Goal: Task Accomplishment & Management: Use online tool/utility

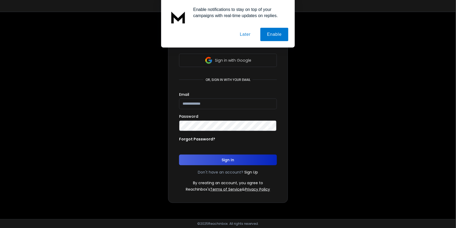
click at [247, 37] on button "Later" at bounding box center [245, 34] width 24 height 13
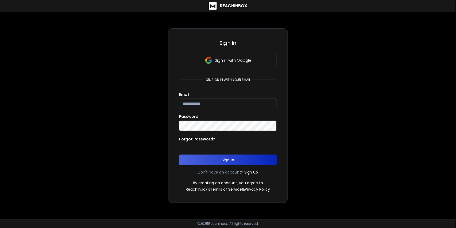
click at [205, 101] on input "email" at bounding box center [228, 104] width 98 height 11
click at [350, 51] on div "Welcome to ReachInbox 10x your leads, meetings and deals. Sign In Sign in with …" at bounding box center [228, 116] width 456 height 186
click at [227, 63] on p "Sign in with Google" at bounding box center [233, 60] width 36 height 5
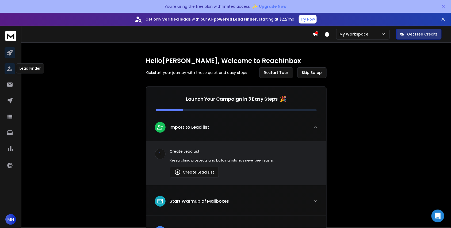
click at [9, 70] on icon at bounding box center [10, 69] width 6 height 6
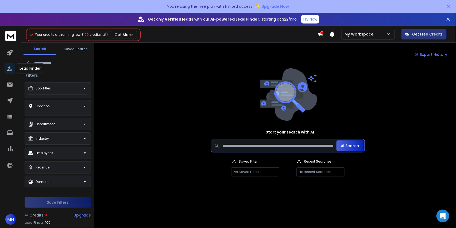
click at [84, 91] on icon at bounding box center [84, 88] width 5 height 5
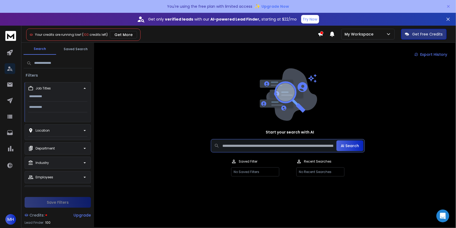
click at [75, 130] on div "Location" at bounding box center [57, 130] width 59 height 5
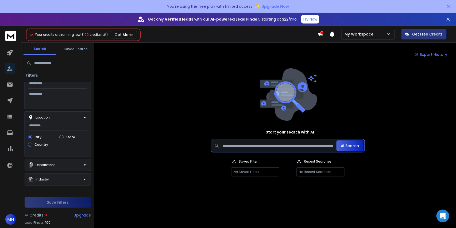
scroll to position [36, 0]
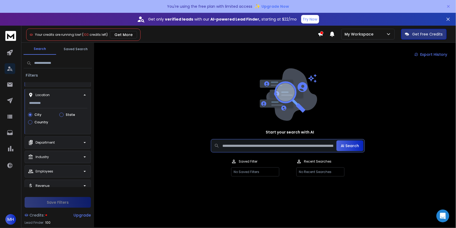
click at [75, 141] on div "Department" at bounding box center [57, 142] width 59 height 5
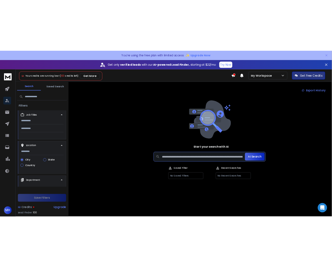
scroll to position [0, 0]
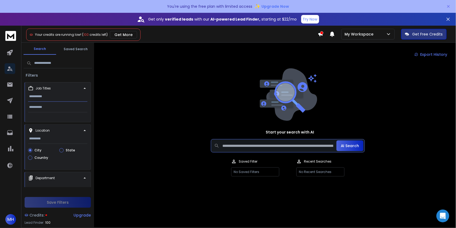
click at [67, 91] on input at bounding box center [57, 96] width 59 height 11
click at [72, 88] on div "Job Titles" at bounding box center [57, 88] width 59 height 5
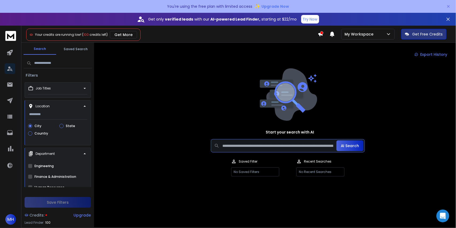
click at [72, 88] on div "Job Titles" at bounding box center [57, 88] width 59 height 5
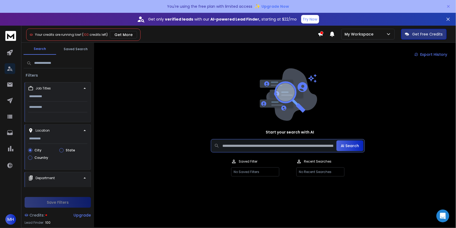
click at [72, 88] on div "Job Titles" at bounding box center [57, 88] width 59 height 5
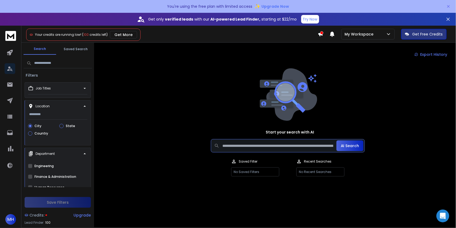
click at [72, 88] on div "Job Titles" at bounding box center [57, 88] width 59 height 5
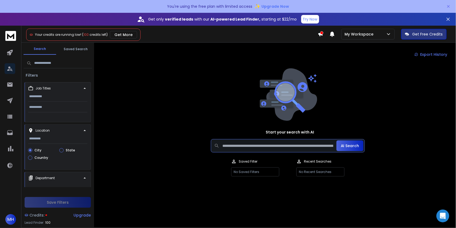
click at [225, 81] on div "Export History Start your search with AI" at bounding box center [288, 92] width 371 height 86
click at [70, 86] on div "Job Titles" at bounding box center [57, 88] width 59 height 5
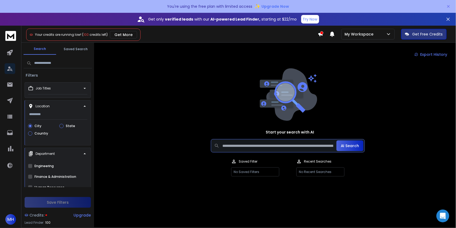
click at [86, 74] on div "Filters" at bounding box center [58, 75] width 68 height 5
click at [82, 85] on div "Job Titles" at bounding box center [58, 90] width 66 height 16
click at [81, 94] on div at bounding box center [57, 94] width 59 height 0
click at [84, 88] on icon at bounding box center [85, 88] width 2 height 1
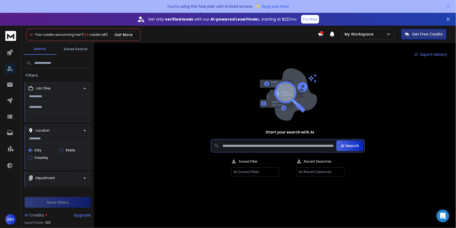
click at [80, 91] on input at bounding box center [57, 96] width 59 height 11
click at [83, 88] on icon at bounding box center [84, 88] width 5 height 5
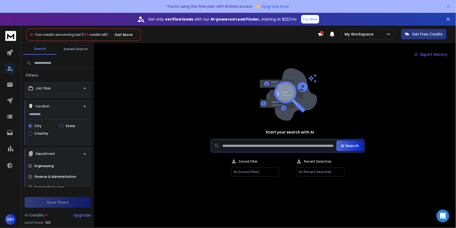
click at [80, 89] on div "Job Titles" at bounding box center [57, 88] width 59 height 5
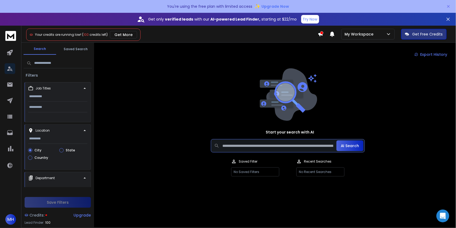
click at [82, 87] on icon at bounding box center [84, 88] width 5 height 5
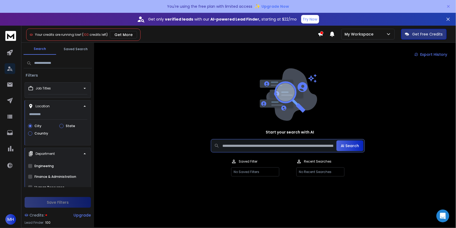
click at [82, 87] on icon at bounding box center [84, 88] width 5 height 5
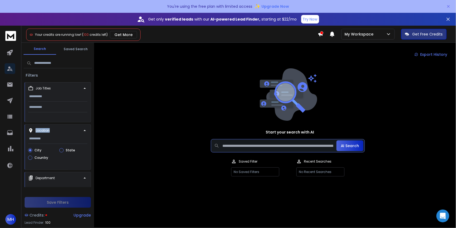
drag, startPoint x: 53, startPoint y: 129, endPoint x: 27, endPoint y: 129, distance: 25.9
click at [27, 129] on div "Location [GEOGRAPHIC_DATA]" at bounding box center [58, 147] width 66 height 45
copy p "Location"
click at [74, 87] on div "Job Titles" at bounding box center [57, 88] width 59 height 5
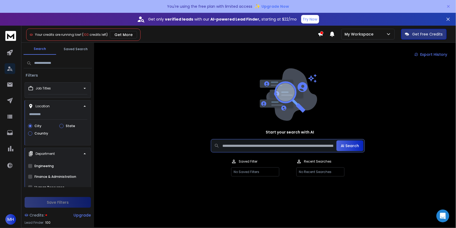
click at [76, 88] on div "Job Titles" at bounding box center [57, 88] width 59 height 5
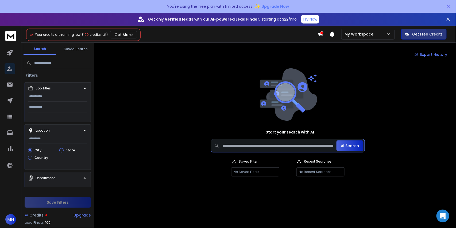
click at [76, 88] on div "Job Titles" at bounding box center [57, 88] width 59 height 5
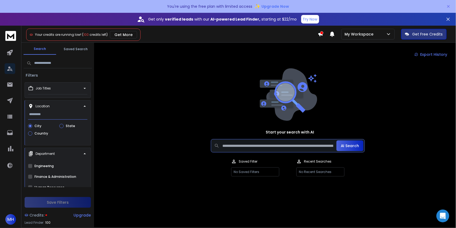
click at [82, 110] on input at bounding box center [57, 114] width 59 height 11
click at [82, 108] on icon at bounding box center [84, 106] width 5 height 5
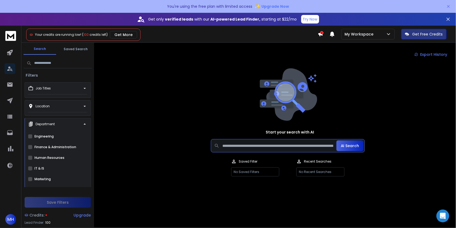
click at [83, 121] on div "Department Engineering Finance & Administration Human Resources IT & IS Marketi…" at bounding box center [58, 175] width 66 height 115
click at [83, 124] on icon at bounding box center [84, 124] width 5 height 5
click at [72, 103] on div "Location" at bounding box center [58, 108] width 66 height 16
click at [86, 106] on div "Location" at bounding box center [58, 108] width 66 height 16
click at [82, 105] on icon at bounding box center [84, 106] width 5 height 5
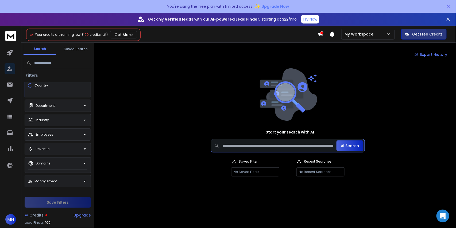
scroll to position [36, 0]
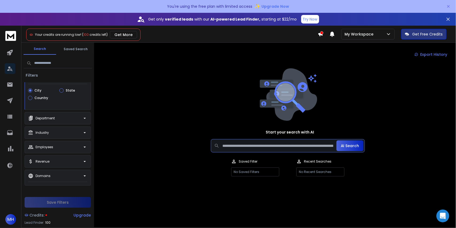
click at [74, 120] on div "Department" at bounding box center [57, 118] width 59 height 5
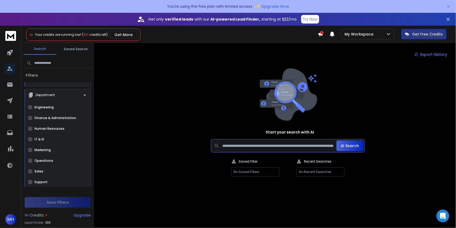
scroll to position [71, 0]
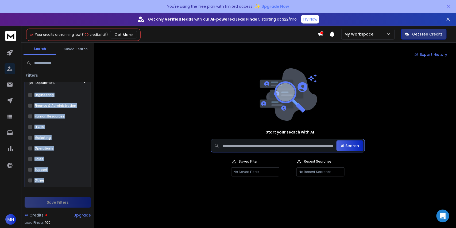
drag, startPoint x: 62, startPoint y: 182, endPoint x: 34, endPoint y: 96, distance: 90.0
click at [34, 96] on div "Engineering Finance & Administration Human Resources IT & IS Marketing Operatio…" at bounding box center [57, 138] width 59 height 96
copy div "Engineering Finance & Administration Human Resources IT & IS Marketing Operatio…"
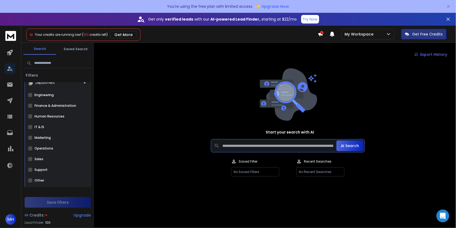
click at [82, 85] on icon at bounding box center [84, 82] width 5 height 5
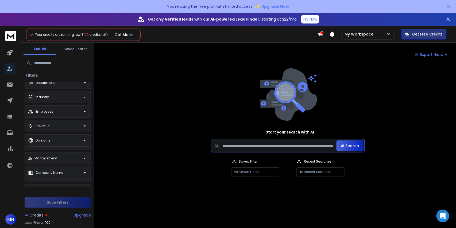
click at [78, 100] on div "Industry" at bounding box center [57, 97] width 59 height 5
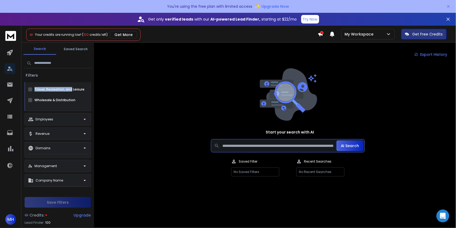
scroll to position [286, 0]
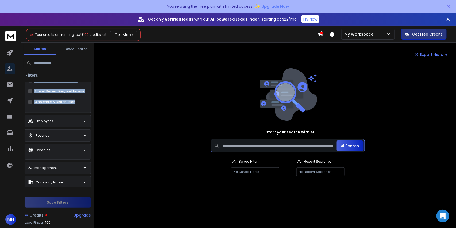
drag, startPoint x: 34, startPoint y: 108, endPoint x: 78, endPoint y: 104, distance: 43.6
copy div "Agriculture & Mining Business Services Computers & Electronics Consumer Service…"
click at [79, 120] on div "Employees" at bounding box center [57, 121] width 59 height 5
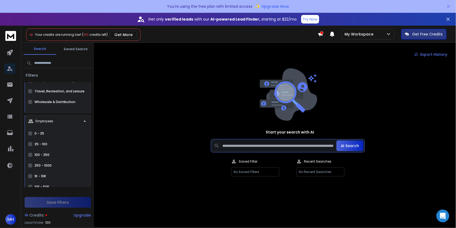
scroll to position [322, 0]
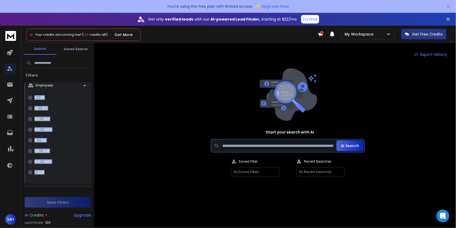
drag, startPoint x: 53, startPoint y: 174, endPoint x: 32, endPoint y: 99, distance: 76.9
click at [32, 99] on div "0 - 25 25 - 100 100 - 250 250 - 1000 1K - 10K 10K - 50K 50K - 100K > 100K" at bounding box center [57, 136] width 59 height 86
copy div "0 - 25 25 - 100 100 - 250 250 - 1000 1K - 10K 10K - 50K 50K - 100K > 100K"
click at [83, 86] on icon at bounding box center [84, 85] width 5 height 5
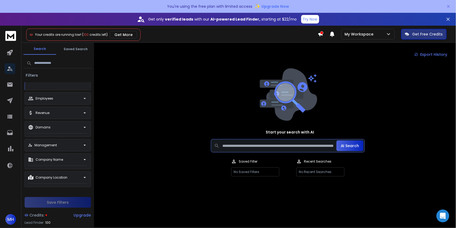
click at [74, 98] on div "Employees" at bounding box center [57, 98] width 59 height 5
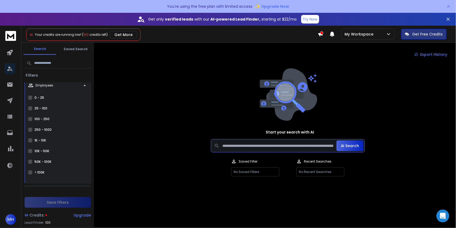
click at [82, 86] on icon at bounding box center [84, 85] width 5 height 5
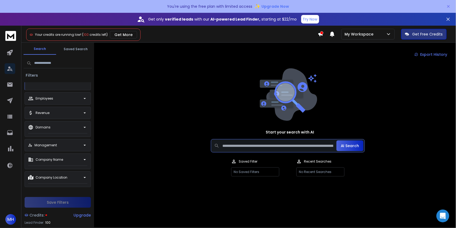
click at [73, 110] on div "Revenue" at bounding box center [57, 112] width 59 height 5
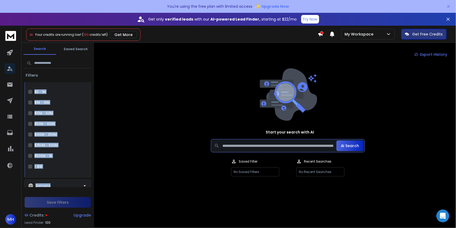
scroll to position [359, 0]
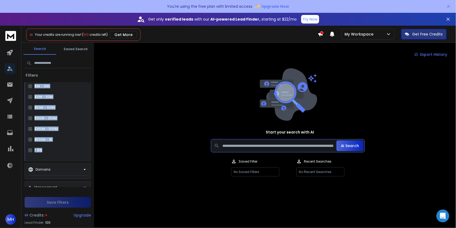
drag, startPoint x: 35, startPoint y: 112, endPoint x: 53, endPoint y: 149, distance: 41.6
click at [53, 149] on div "$0 - 1M $1M - 10M $10M - 50M $50M - 100M $100M - 250M $250M - 500M $500M - 1B >…" at bounding box center [57, 113] width 59 height 86
copy div "$0 - 1M $1M - 10M $10M - 50M $50M - 100M $100M - 250M $250M - 500M $500M - 1B >…"
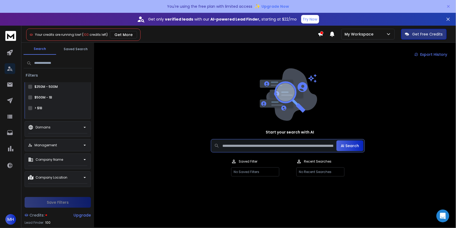
click at [73, 129] on div "Domains" at bounding box center [57, 127] width 59 height 5
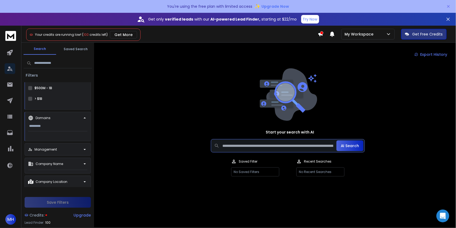
scroll to position [416, 0]
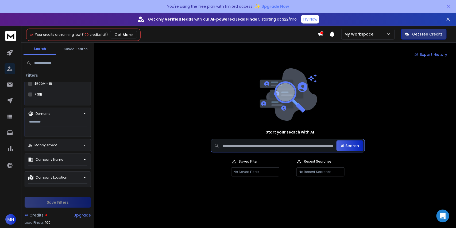
click at [78, 113] on div "Domains" at bounding box center [57, 113] width 59 height 5
click at [78, 143] on div "Management" at bounding box center [57, 145] width 59 height 5
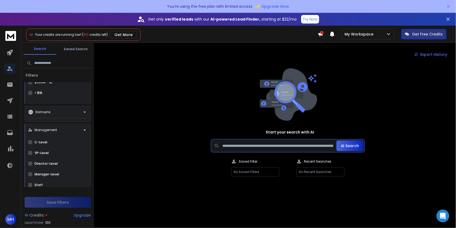
click at [81, 128] on div "Management C-Level VP-Level Director-Level Manager-Level Staff Other" at bounding box center [58, 165] width 66 height 83
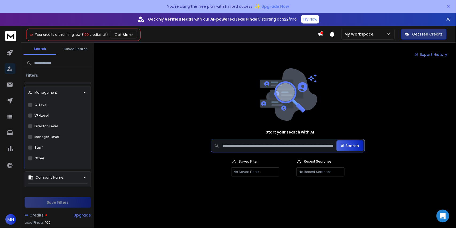
scroll to position [438, 0]
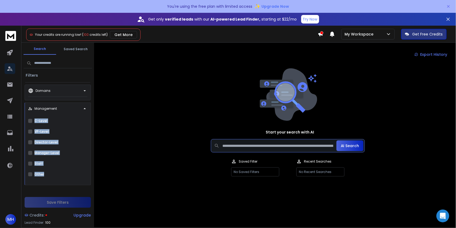
drag, startPoint x: 53, startPoint y: 175, endPoint x: 32, endPoint y: 123, distance: 55.8
click at [32, 123] on div "C-Level VP-Level Director-Level Manager-Level Staff Other" at bounding box center [57, 148] width 59 height 64
copy div "C-Level VP-Level Director-Level Manager-Level Staff Other"
click at [83, 109] on icon at bounding box center [84, 108] width 5 height 5
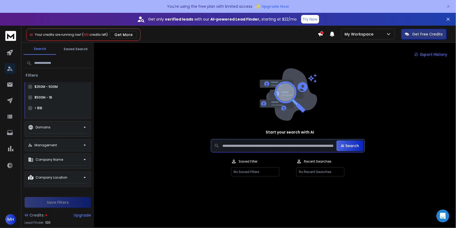
scroll to position [402, 0]
click at [76, 126] on div "Domains" at bounding box center [57, 127] width 59 height 5
click at [79, 145] on div "Management" at bounding box center [57, 145] width 59 height 5
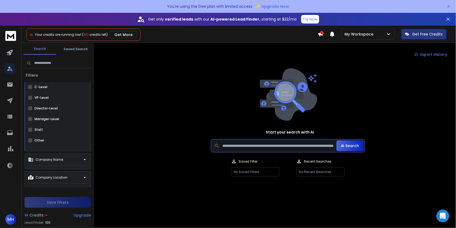
click at [79, 155] on div "Company Name" at bounding box center [58, 162] width 66 height 16
click at [80, 162] on div "Company Name" at bounding box center [57, 159] width 59 height 5
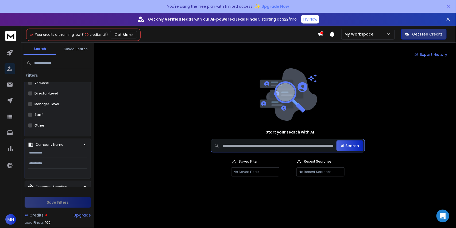
scroll to position [511, 0]
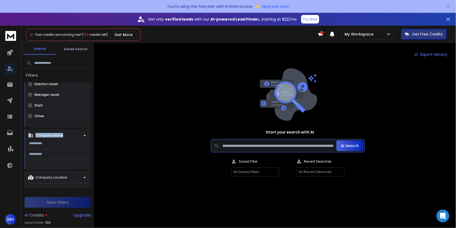
drag, startPoint x: 65, startPoint y: 134, endPoint x: 28, endPoint y: 132, distance: 36.7
click at [28, 132] on div "Company Name" at bounding box center [58, 149] width 66 height 40
copy p "Company Name"
click at [83, 133] on icon at bounding box center [84, 135] width 5 height 5
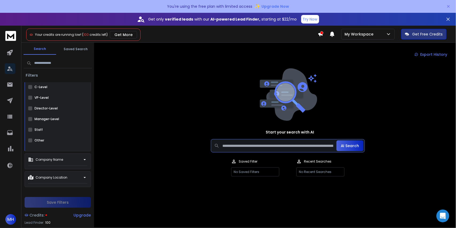
click at [78, 177] on div "Company Location" at bounding box center [57, 177] width 59 height 5
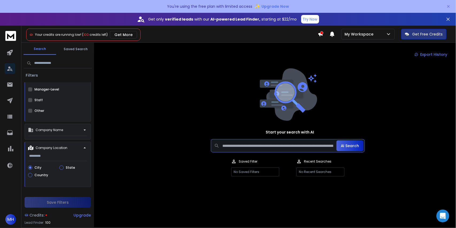
scroll to position [517, 0]
drag, startPoint x: 76, startPoint y: 143, endPoint x: 35, endPoint y: 144, distance: 41.5
click at [35, 144] on div "Company Location City State Country" at bounding box center [58, 164] width 66 height 45
copy div "Company Location"
click at [12, 119] on icon at bounding box center [10, 117] width 6 height 6
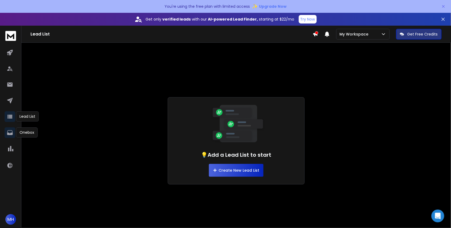
click at [10, 133] on icon at bounding box center [10, 133] width 6 height 6
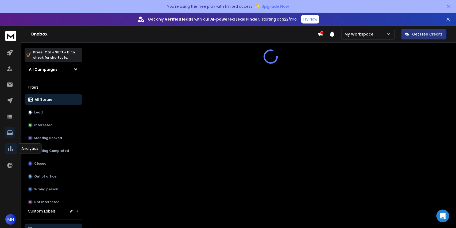
click at [10, 153] on link at bounding box center [11, 149] width 12 height 12
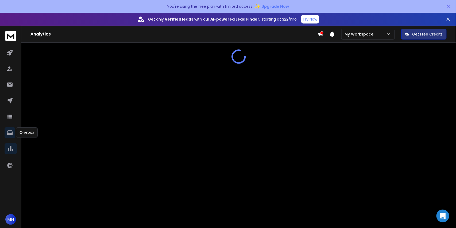
click at [14, 133] on link at bounding box center [10, 133] width 11 height 11
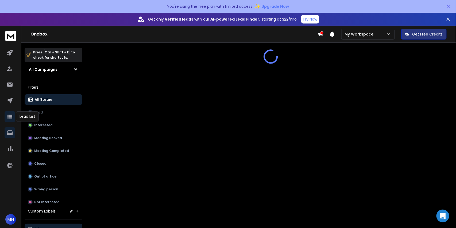
click at [11, 115] on icon at bounding box center [10, 117] width 6 height 6
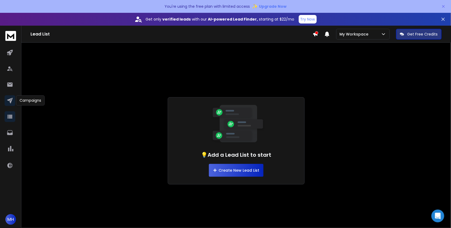
click at [11, 101] on icon at bounding box center [10, 101] width 6 height 6
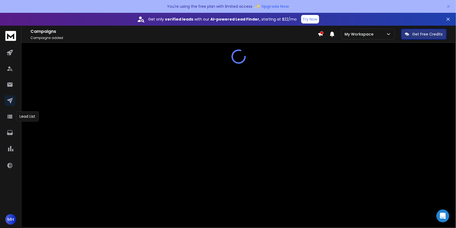
click at [10, 125] on div at bounding box center [11, 110] width 12 height 126
click at [11, 122] on div at bounding box center [11, 118] width 12 height 13
click at [14, 114] on link at bounding box center [10, 117] width 11 height 11
click at [7, 119] on icon at bounding box center [10, 117] width 6 height 6
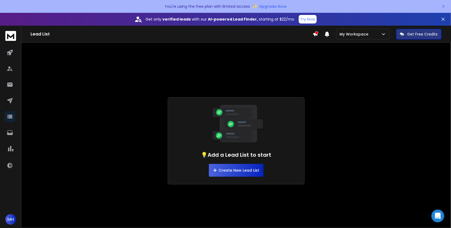
click at [10, 140] on div at bounding box center [11, 134] width 12 height 13
click at [10, 138] on div at bounding box center [11, 134] width 12 height 13
click at [10, 134] on icon at bounding box center [10, 133] width 6 height 5
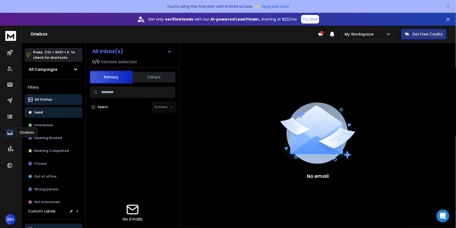
click at [45, 108] on button "Lead" at bounding box center [54, 112] width 58 height 11
click at [51, 125] on button "Interested" at bounding box center [54, 125] width 58 height 11
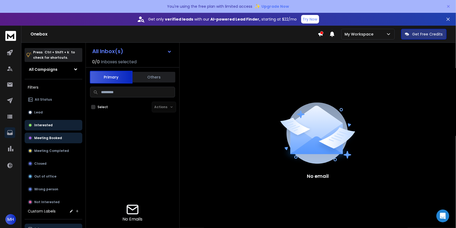
click at [54, 136] on p "Meeting Booked" at bounding box center [48, 138] width 28 height 4
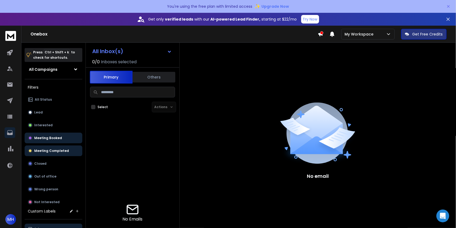
click at [57, 151] on p "Meeting Completed" at bounding box center [51, 151] width 35 height 4
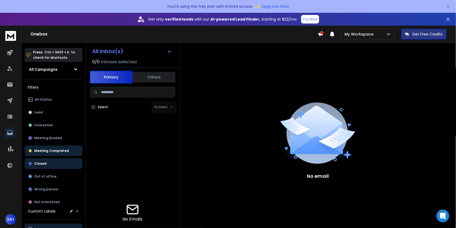
click at [54, 164] on button "Closed" at bounding box center [54, 164] width 58 height 11
click at [53, 182] on div "All Status Lead Interested Meeting Booked Meeting Completed Closed Out of offic…" at bounding box center [54, 150] width 58 height 113
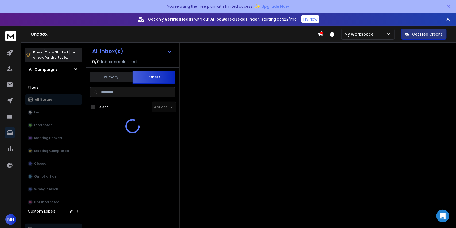
click at [162, 80] on button "Others" at bounding box center [154, 77] width 43 height 13
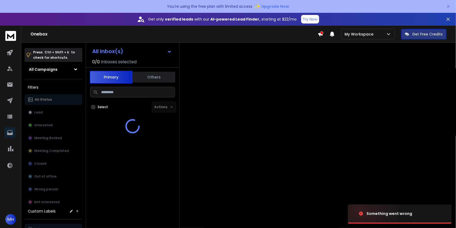
click at [111, 76] on button "Primary" at bounding box center [111, 77] width 43 height 13
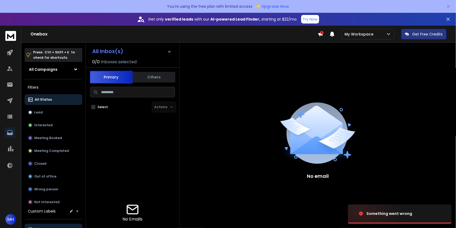
click at [150, 78] on button "Others" at bounding box center [154, 77] width 43 height 12
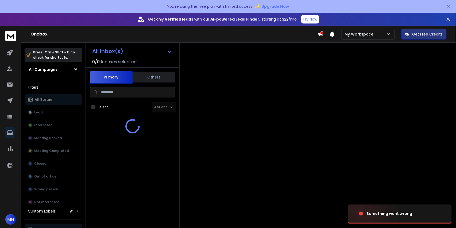
click at [104, 81] on button "Primary" at bounding box center [111, 77] width 43 height 13
click at [145, 76] on button "Others" at bounding box center [154, 77] width 43 height 12
click at [112, 77] on button "Primary" at bounding box center [111, 77] width 43 height 13
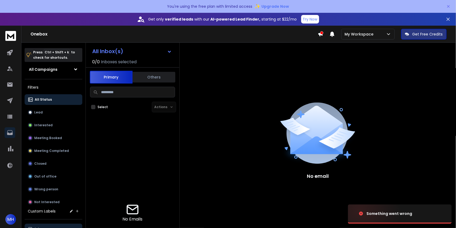
click at [145, 75] on button "Others" at bounding box center [154, 77] width 43 height 12
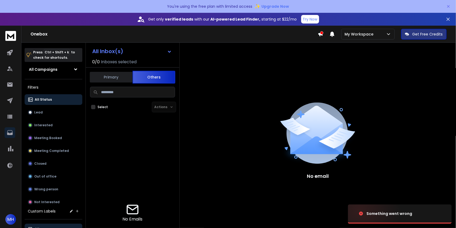
click at [116, 78] on button "Primary" at bounding box center [111, 77] width 43 height 12
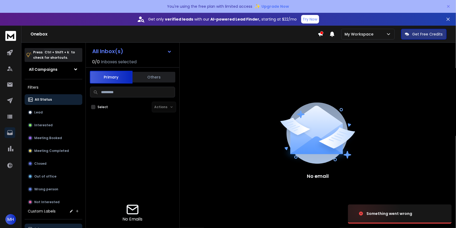
click at [109, 93] on input at bounding box center [132, 92] width 85 height 11
click at [99, 108] on label "Select" at bounding box center [103, 107] width 10 height 4
click at [97, 108] on div "Select" at bounding box center [99, 107] width 17 height 4
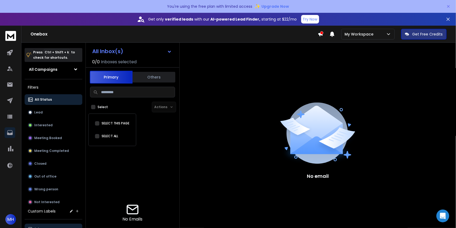
click at [93, 108] on button "SELECT THIS PAGE" at bounding box center [93, 107] width 4 height 4
click at [156, 108] on div "Actions" at bounding box center [164, 107] width 24 height 11
click at [163, 107] on div "Actions" at bounding box center [164, 107] width 24 height 11
click at [165, 107] on div "Actions" at bounding box center [164, 107] width 24 height 11
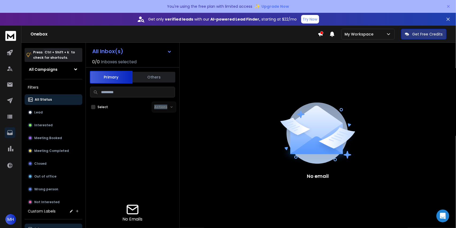
click at [165, 107] on div "Actions" at bounding box center [164, 107] width 24 height 11
click at [43, 109] on button "Lead" at bounding box center [54, 112] width 58 height 11
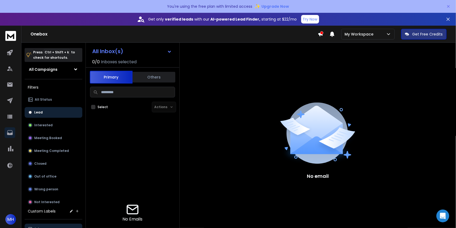
click at [48, 131] on div "All Status Lead Interested Meeting Booked Meeting Completed Closed Out of offic…" at bounding box center [54, 150] width 58 height 113
click at [47, 125] on p "Interested" at bounding box center [43, 125] width 18 height 4
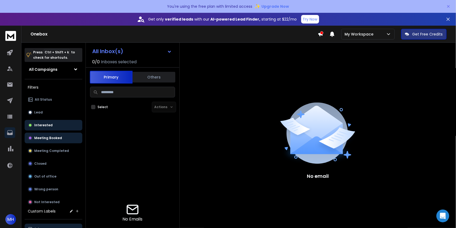
click at [54, 142] on button "Meeting Booked" at bounding box center [54, 138] width 58 height 11
click at [56, 151] on p "Meeting Completed" at bounding box center [51, 151] width 35 height 4
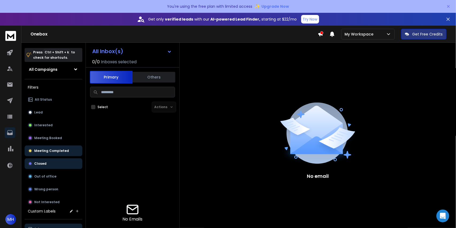
click at [52, 162] on button "Closed" at bounding box center [54, 164] width 58 height 11
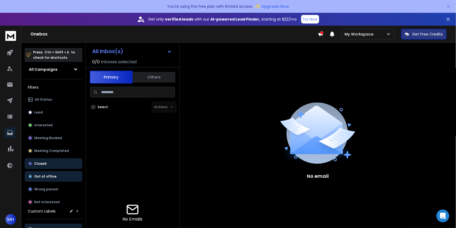
click at [54, 176] on button "Out of office" at bounding box center [54, 176] width 58 height 11
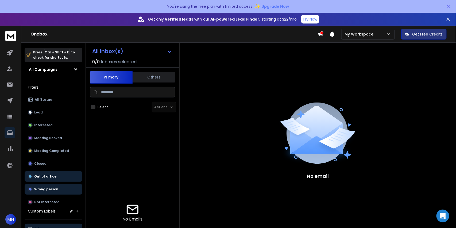
click at [54, 189] on p "Wrong person" at bounding box center [46, 189] width 24 height 4
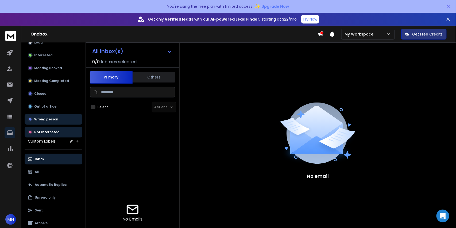
scroll to position [80, 0]
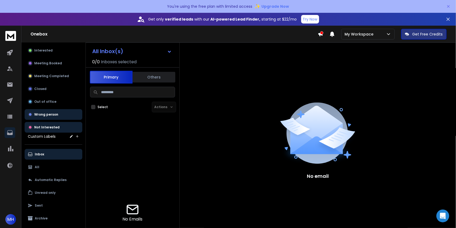
click at [59, 122] on button "Not Interested" at bounding box center [54, 127] width 58 height 11
click at [76, 137] on icon at bounding box center [77, 137] width 2 height 0
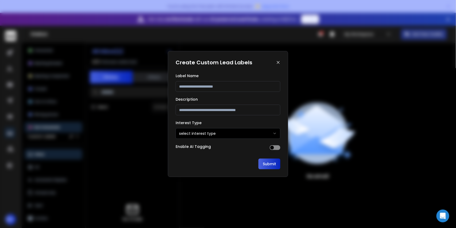
click at [347, 73] on div "Create Custom Lead Labels Label Name Description Interest Type select interest …" at bounding box center [228, 114] width 456 height 137
click at [279, 63] on icon at bounding box center [278, 62] width 4 height 4
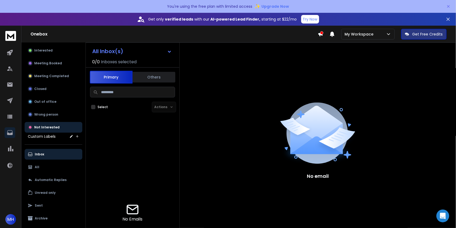
click at [70, 135] on icon at bounding box center [71, 136] width 3 height 3
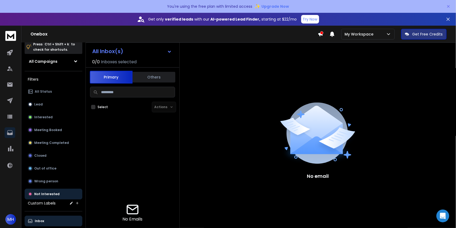
scroll to position [0, 0]
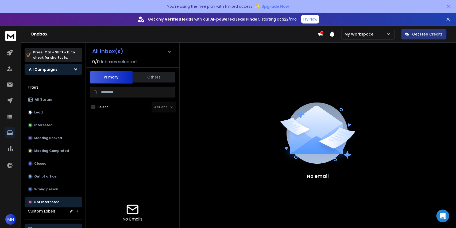
click at [73, 66] on button "All Campaigns" at bounding box center [54, 69] width 58 height 11
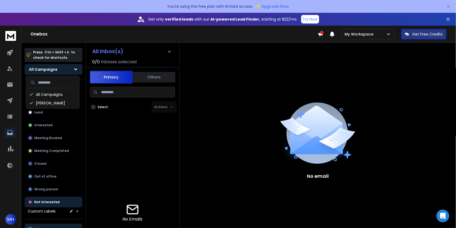
click at [76, 69] on icon at bounding box center [75, 69] width 5 height 5
click at [281, 120] on icon at bounding box center [318, 134] width 80 height 62
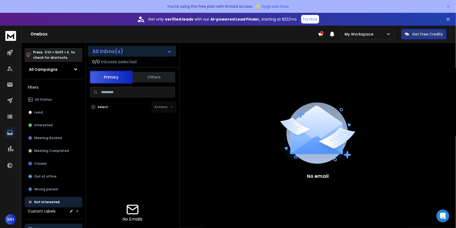
click at [170, 50] on icon at bounding box center [169, 51] width 5 height 5
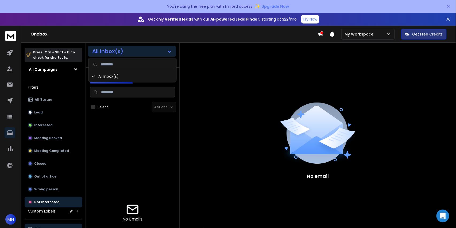
click at [170, 50] on icon at bounding box center [169, 51] width 5 height 5
click at [206, 60] on div "No email" at bounding box center [318, 140] width 277 height 194
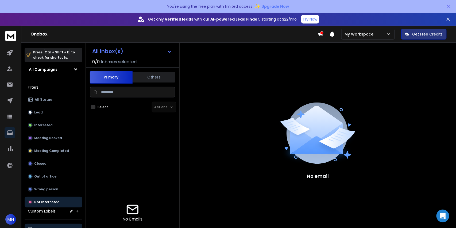
click at [450, 20] on icon at bounding box center [448, 19] width 3 height 3
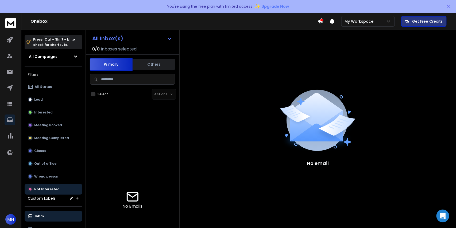
click at [451, 4] on div "You're using the free plan with limited access ✨ Upgrade Now" at bounding box center [228, 6] width 456 height 13
click at [450, 7] on icon "Close notification" at bounding box center [449, 6] width 4 height 4
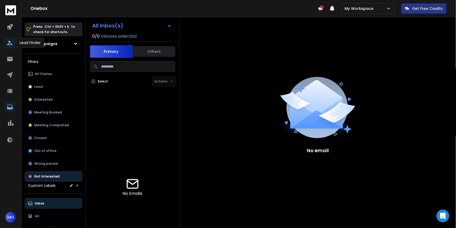
click at [7, 42] on icon at bounding box center [10, 43] width 6 height 6
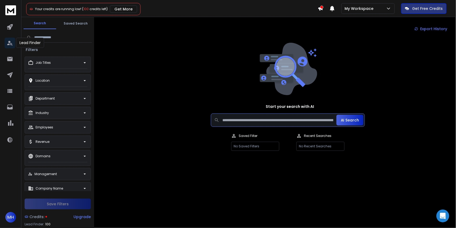
click at [57, 84] on div "Location" at bounding box center [58, 83] width 66 height 16
click at [66, 143] on div "Revenue" at bounding box center [57, 141] width 59 height 5
drag, startPoint x: 225, startPoint y: 82, endPoint x: 261, endPoint y: 222, distance: 144.1
click at [262, 225] on div "Get only verified leads with our AI-powered Lead Finder, starting at $22/mo Try…" at bounding box center [228, 114] width 456 height 228
click at [11, 105] on icon at bounding box center [10, 107] width 6 height 5
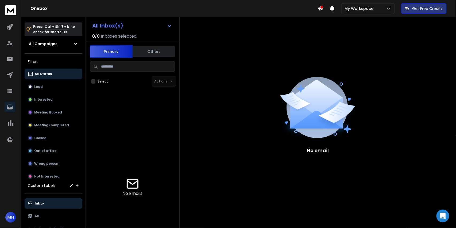
drag, startPoint x: 277, startPoint y: 61, endPoint x: 375, endPoint y: 170, distance: 145.8
click at [375, 170] on div "No email" at bounding box center [318, 114] width 277 height 194
drag, startPoint x: 279, startPoint y: 145, endPoint x: 338, endPoint y: 154, distance: 59.6
click at [338, 154] on div "No email" at bounding box center [318, 114] width 277 height 194
copy p "No email"
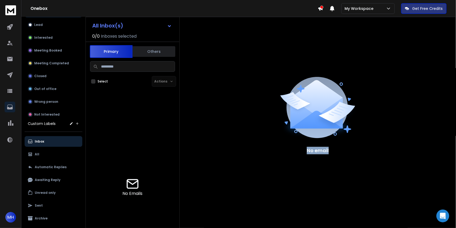
scroll to position [67, 0]
click at [56, 165] on p "Automatic Replies" at bounding box center [51, 167] width 32 height 4
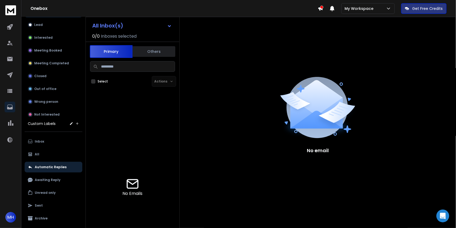
click at [56, 149] on button "All" at bounding box center [54, 154] width 58 height 11
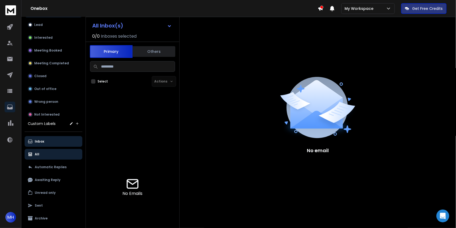
click at [53, 137] on button "Inbox" at bounding box center [54, 141] width 58 height 11
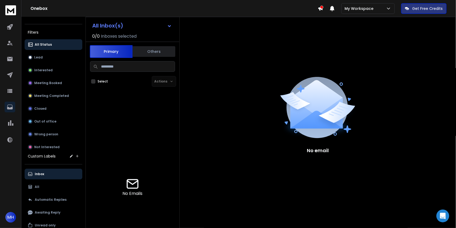
scroll to position [0, 0]
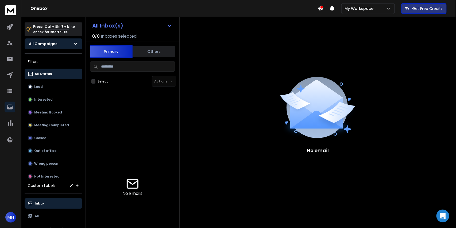
click at [67, 44] on button "All Campaigns" at bounding box center [54, 44] width 58 height 11
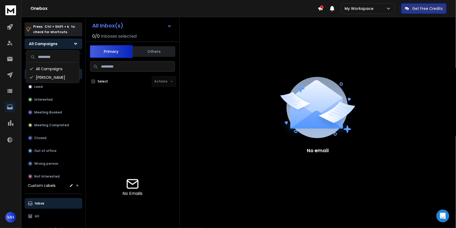
click at [67, 44] on button "All Campaigns" at bounding box center [54, 44] width 58 height 11
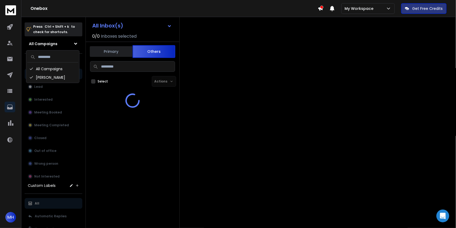
click at [157, 47] on button "Others" at bounding box center [154, 51] width 43 height 13
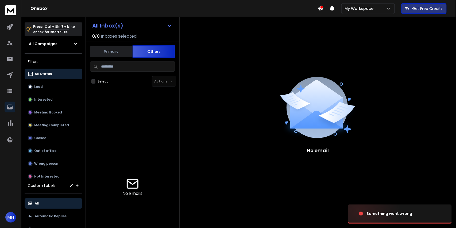
click at [115, 44] on div "All Inbox(s) 0 / 0 Inboxes selected Primary Others Select Actions No Emails" at bounding box center [133, 131] width 94 height 228
click at [119, 51] on button "Primary" at bounding box center [111, 52] width 43 height 12
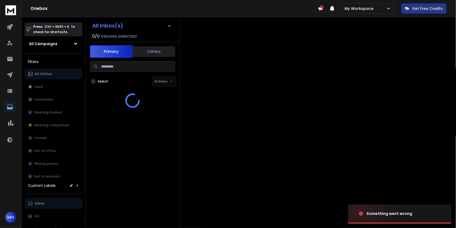
click at [156, 49] on button "Others" at bounding box center [154, 52] width 43 height 12
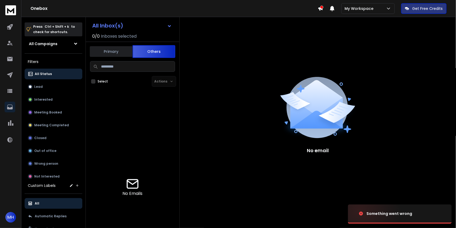
click at [118, 49] on button "Primary" at bounding box center [111, 52] width 43 height 12
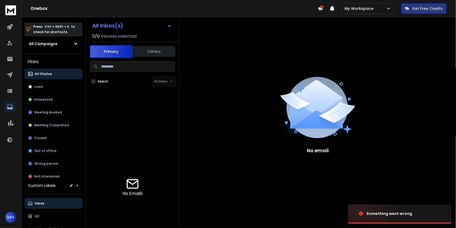
click at [142, 47] on button "Others" at bounding box center [154, 52] width 43 height 12
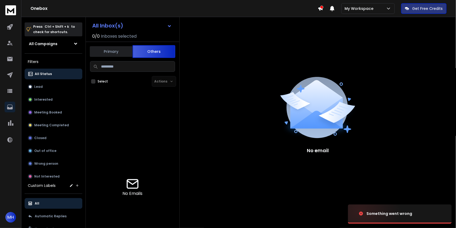
click at [106, 51] on button "Primary" at bounding box center [111, 52] width 43 height 12
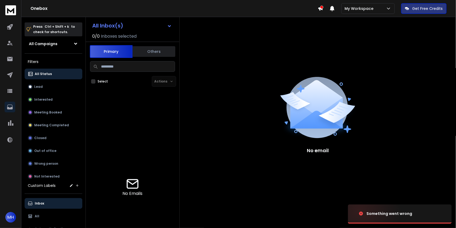
click at [147, 55] on button "Others" at bounding box center [154, 52] width 43 height 12
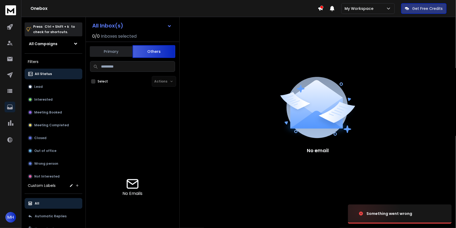
click at [110, 51] on button "Primary" at bounding box center [111, 52] width 43 height 12
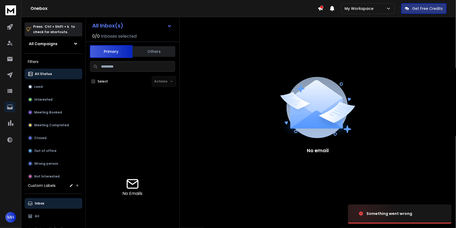
click at [152, 52] on button "Others" at bounding box center [154, 52] width 43 height 12
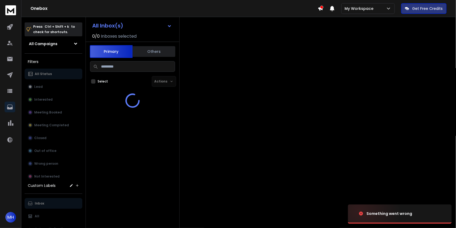
click at [100, 53] on button "Primary" at bounding box center [111, 51] width 43 height 13
click at [150, 52] on button "Others" at bounding box center [154, 52] width 43 height 12
click at [106, 53] on button "Primary" at bounding box center [111, 51] width 43 height 13
click at [156, 49] on button "Others" at bounding box center [154, 52] width 43 height 12
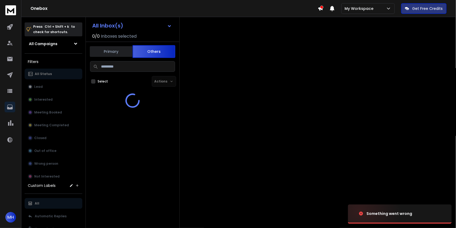
click at [113, 49] on button "Primary" at bounding box center [111, 52] width 43 height 12
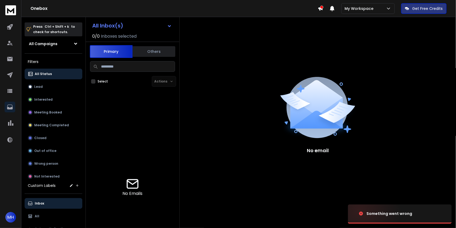
click at [148, 49] on button "Others" at bounding box center [154, 52] width 43 height 12
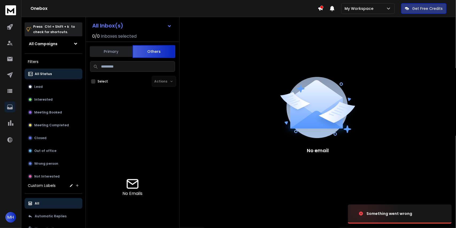
click at [99, 50] on button "Primary" at bounding box center [111, 52] width 43 height 12
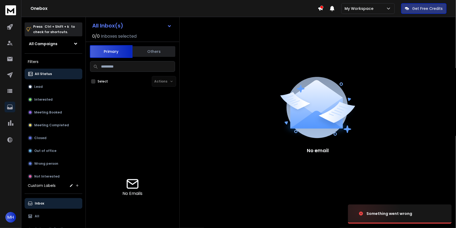
click at [147, 51] on button "Others" at bounding box center [154, 52] width 43 height 12
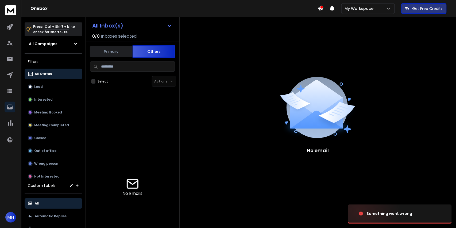
click at [115, 51] on button "Primary" at bounding box center [111, 52] width 43 height 12
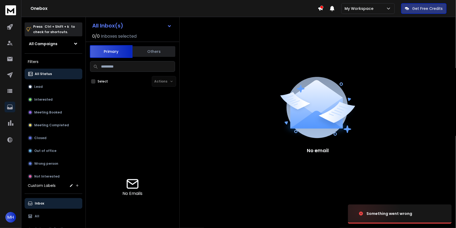
click at [139, 49] on button "Others" at bounding box center [154, 52] width 43 height 12
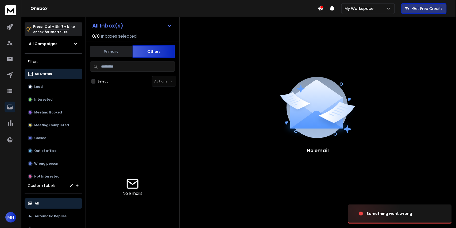
click at [104, 49] on button "Primary" at bounding box center [111, 52] width 43 height 12
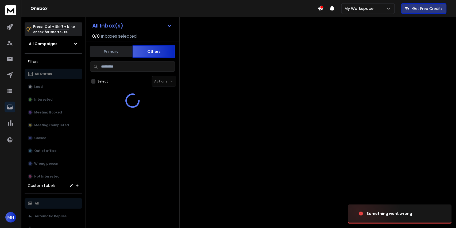
click at [141, 48] on button "Others" at bounding box center [154, 51] width 43 height 13
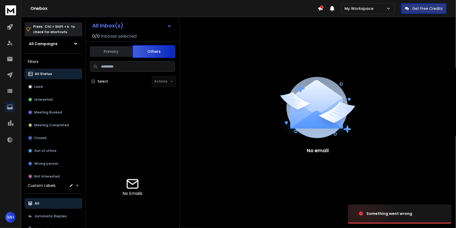
click at [116, 48] on button "Primary" at bounding box center [111, 52] width 43 height 12
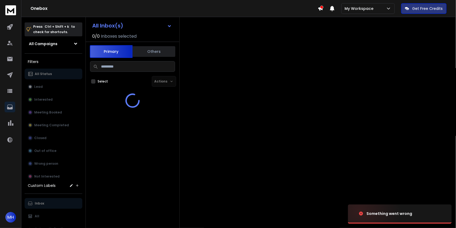
click at [148, 48] on button "Others" at bounding box center [154, 52] width 43 height 12
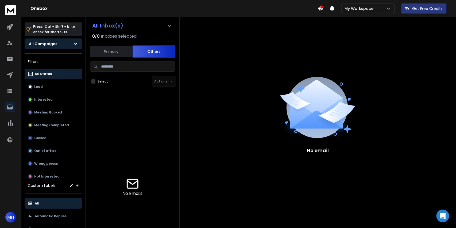
click at [75, 43] on icon at bounding box center [75, 43] width 5 height 5
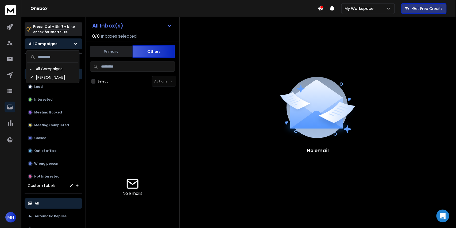
click at [75, 43] on icon at bounding box center [75, 43] width 5 height 5
click at [67, 43] on button "All Campaigns" at bounding box center [54, 44] width 58 height 11
click at [71, 42] on button "All Campaigns" at bounding box center [54, 44] width 58 height 11
click at [228, 84] on div "No email" at bounding box center [318, 114] width 277 height 194
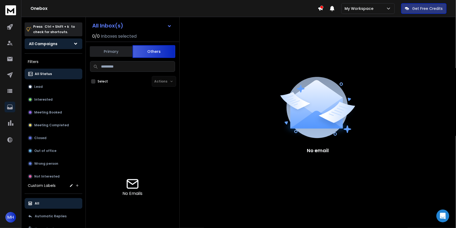
click at [70, 43] on button "All Campaigns" at bounding box center [54, 44] width 58 height 11
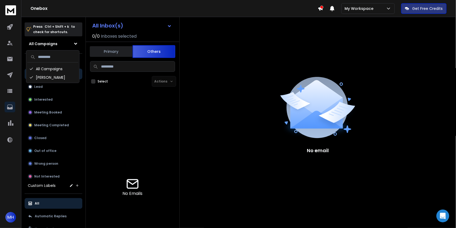
click at [131, 120] on div "No Emails" at bounding box center [133, 188] width 20 height 148
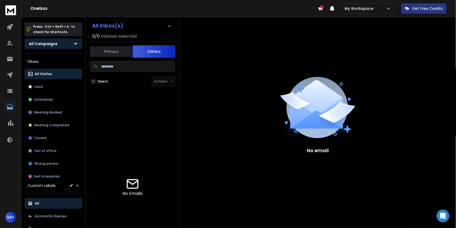
click at [68, 43] on button "All Campaigns" at bounding box center [54, 44] width 58 height 11
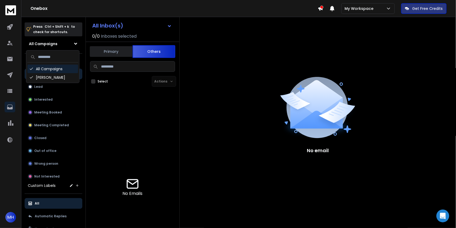
drag, startPoint x: 41, startPoint y: 69, endPoint x: 69, endPoint y: 70, distance: 28.4
click at [69, 70] on div "All Campaigns" at bounding box center [52, 69] width 51 height 9
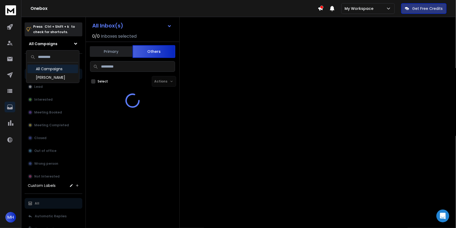
drag, startPoint x: 70, startPoint y: 67, endPoint x: 44, endPoint y: 72, distance: 26.3
click at [44, 72] on div "All Campaigns" at bounding box center [52, 69] width 51 height 9
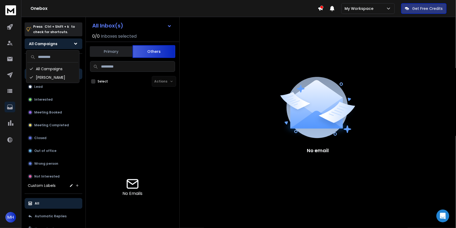
click at [57, 44] on button "All Campaigns" at bounding box center [54, 44] width 58 height 11
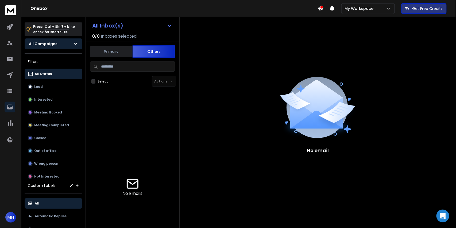
click at [73, 45] on icon at bounding box center [75, 43] width 5 height 5
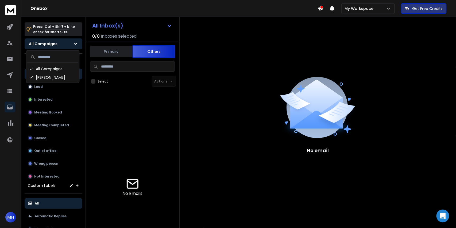
click at [73, 45] on icon at bounding box center [75, 43] width 5 height 5
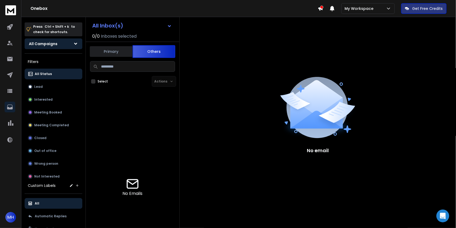
click at [67, 47] on button "All Campaigns" at bounding box center [54, 44] width 58 height 11
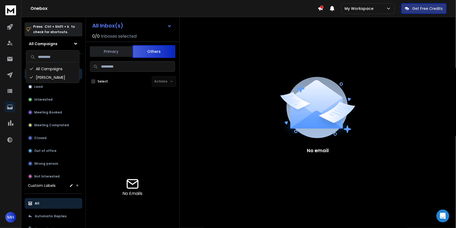
click at [57, 57] on input at bounding box center [52, 57] width 51 height 11
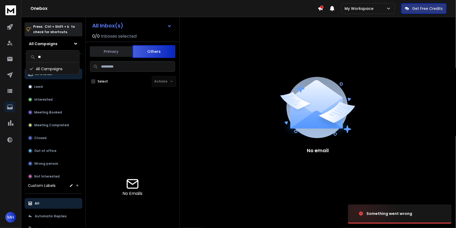
click at [57, 56] on input "**" at bounding box center [52, 57] width 51 height 11
type input "*"
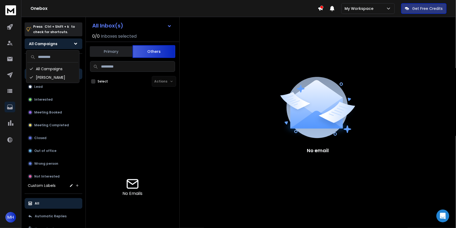
click at [74, 46] on button "All Campaigns" at bounding box center [54, 44] width 58 height 11
click at [63, 39] on button "All Campaigns" at bounding box center [54, 44] width 58 height 11
click at [143, 106] on div "No Emails" at bounding box center [132, 176] width 89 height 169
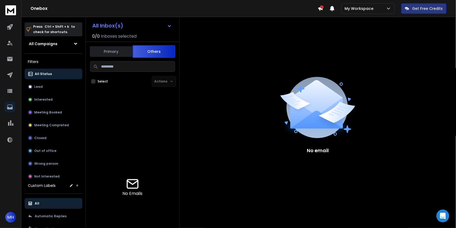
drag, startPoint x: 69, startPoint y: 179, endPoint x: 40, endPoint y: 63, distance: 118.8
click at [40, 63] on div "Press Ctrl + Shift + k to check for shortcuts. All Campaigns All Campaigns Filt…" at bounding box center [53, 131] width 64 height 228
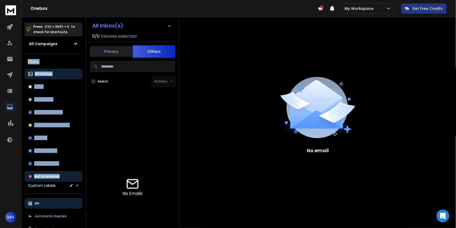
drag, startPoint x: 27, startPoint y: 55, endPoint x: 68, endPoint y: 177, distance: 129.0
click at [68, 177] on div "Press Ctrl + Shift + k to check for shortcuts. All Campaigns All Campaigns Filt…" at bounding box center [53, 131] width 64 height 228
copy div "Filters Filters All Status Lead Interested Meeting Booked Meeting Completed Clo…"
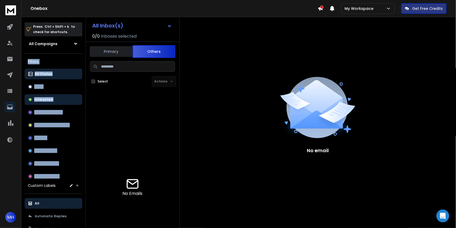
click at [79, 103] on button "Interested" at bounding box center [54, 99] width 58 height 11
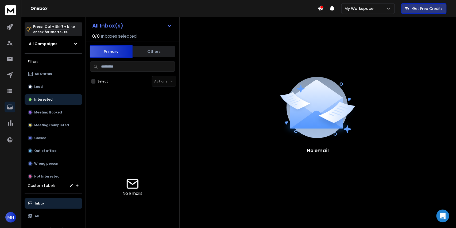
click at [237, 107] on div "No email" at bounding box center [318, 114] width 277 height 194
click at [31, 86] on span at bounding box center [30, 87] width 5 height 5
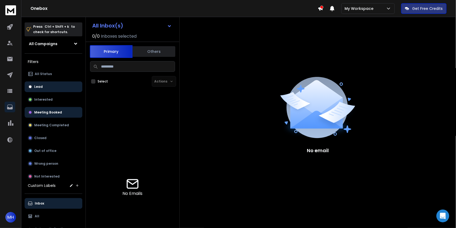
click at [39, 111] on p "Meeting Booked" at bounding box center [48, 112] width 28 height 4
click at [45, 128] on div "Meeting Completed" at bounding box center [48, 125] width 41 height 5
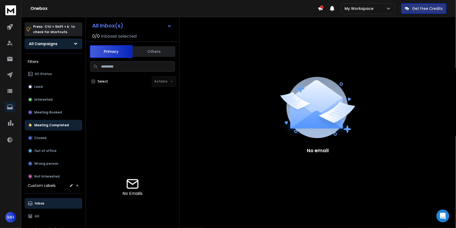
click at [50, 42] on h1 "All Campaigns" at bounding box center [43, 43] width 29 height 5
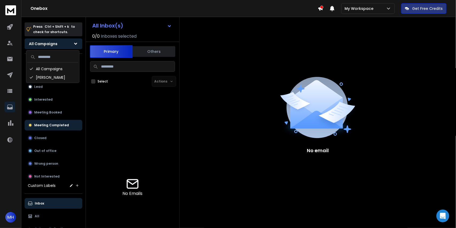
click at [50, 42] on h1 "All Campaigns" at bounding box center [43, 43] width 29 height 5
click at [50, 43] on h1 "All Campaigns" at bounding box center [43, 43] width 29 height 5
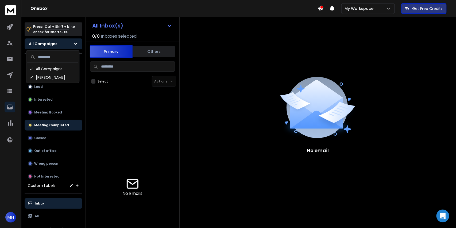
click at [50, 43] on h1 "All Campaigns" at bounding box center [43, 43] width 29 height 5
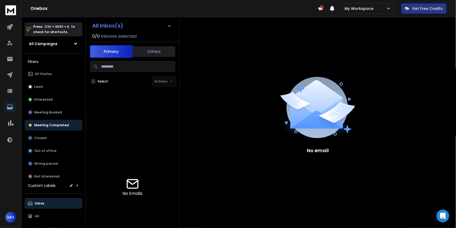
scroll to position [67, 0]
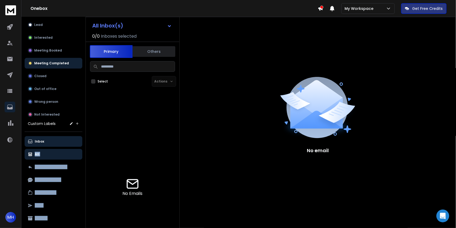
drag, startPoint x: 64, startPoint y: 223, endPoint x: 33, endPoint y: 145, distance: 84.1
click at [33, 145] on div "Press Ctrl + Shift + k to check for shortcuts. All Campaigns All Campaigns Filt…" at bounding box center [53, 131] width 64 height 228
click at [67, 223] on div "Press Ctrl + Shift + k to check for shortcuts. All Campaigns All Campaigns Filt…" at bounding box center [53, 131] width 64 height 228
drag, startPoint x: 67, startPoint y: 225, endPoint x: 32, endPoint y: 125, distance: 105.9
click at [32, 125] on div "Press Ctrl + Shift + k to check for shortcuts. All Campaigns All Campaigns Filt…" at bounding box center [53, 131] width 64 height 228
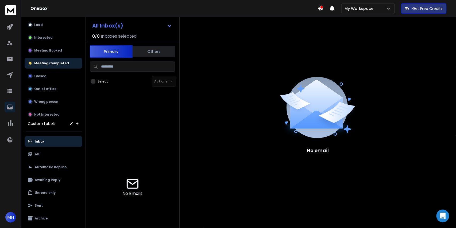
click at [119, 132] on div "No Emails" at bounding box center [132, 176] width 89 height 169
drag, startPoint x: 24, startPoint y: 118, endPoint x: 66, endPoint y: 122, distance: 41.9
click at [66, 122] on div "Press Ctrl + Shift + k to check for shortcuts. All Campaigns All Campaigns Filt…" at bounding box center [53, 131] width 64 height 228
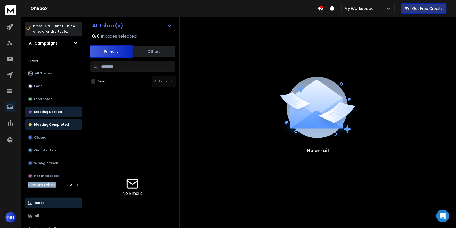
scroll to position [0, 0]
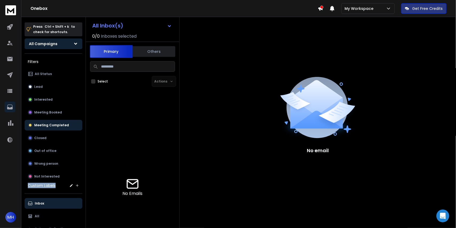
click at [63, 44] on button "All Campaigns" at bounding box center [54, 44] width 58 height 11
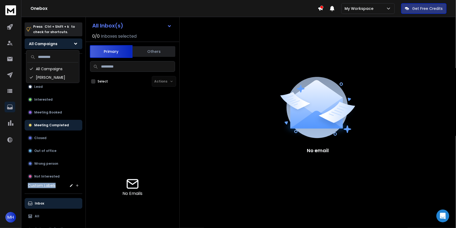
click at [66, 44] on button "All Campaigns" at bounding box center [54, 44] width 58 height 11
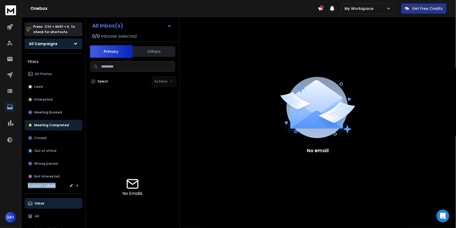
click at [65, 43] on button "All Campaigns" at bounding box center [54, 44] width 58 height 11
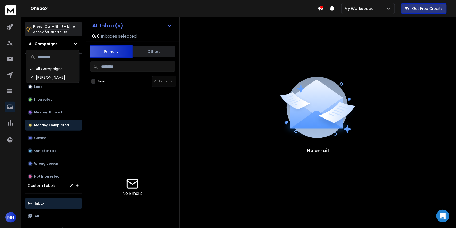
click at [55, 57] on input at bounding box center [52, 57] width 51 height 11
click at [45, 58] on input at bounding box center [52, 57] width 51 height 11
type input "**"
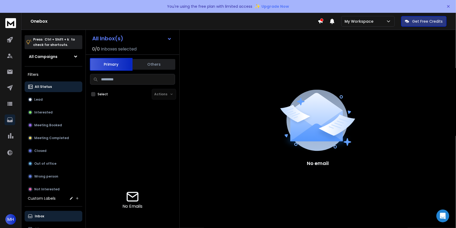
click at [448, 7] on icon "Close notification" at bounding box center [449, 6] width 2 height 2
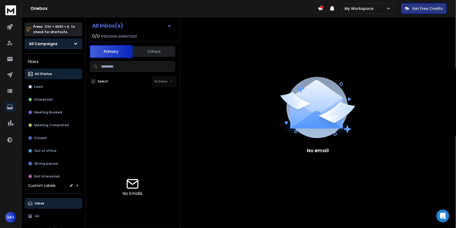
click at [65, 42] on button "All Campaigns" at bounding box center [54, 44] width 58 height 11
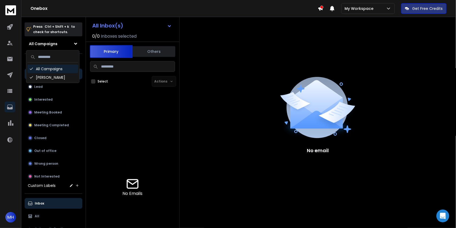
click at [42, 72] on div "All Campaigns" at bounding box center [52, 69] width 51 height 9
click at [52, 68] on div "All Campaigns" at bounding box center [52, 69] width 51 height 9
click at [52, 78] on div "Muhammad Hussain" at bounding box center [52, 77] width 51 height 9
click at [60, 44] on button "All Campaigns" at bounding box center [54, 44] width 58 height 11
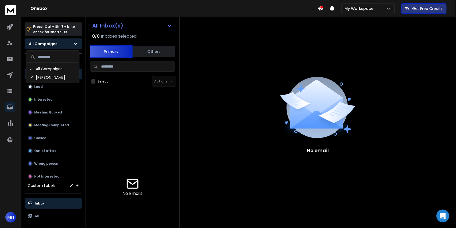
click at [60, 44] on button "All Campaigns" at bounding box center [54, 44] width 58 height 11
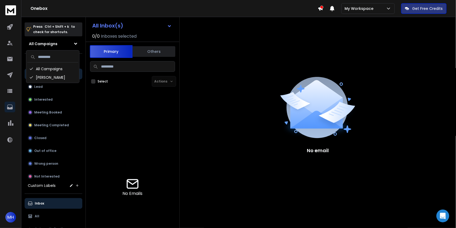
click at [303, 58] on div "No email" at bounding box center [318, 114] width 277 height 194
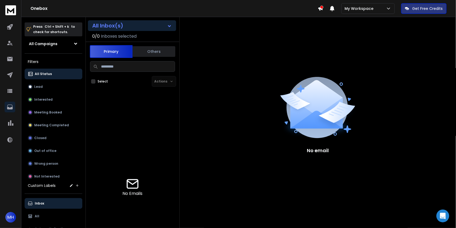
click at [166, 28] on button "All Inbox(s)" at bounding box center [132, 25] width 88 height 11
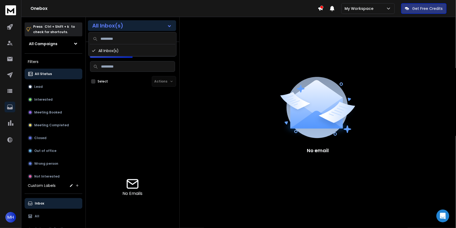
click at [167, 28] on icon at bounding box center [169, 26] width 5 height 5
click at [216, 41] on div "No email" at bounding box center [318, 114] width 277 height 194
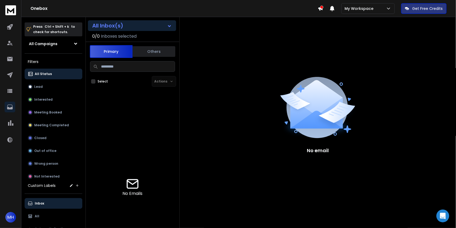
click at [160, 24] on button "All Inbox(s)" at bounding box center [132, 25] width 88 height 11
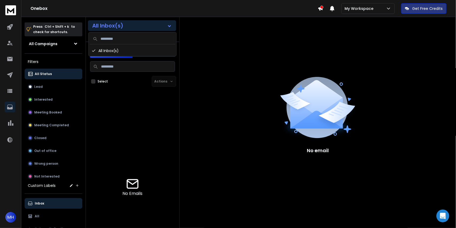
click at [160, 24] on button "All Inbox(s)" at bounding box center [132, 25] width 88 height 11
click at [247, 49] on div "No email" at bounding box center [318, 114] width 277 height 194
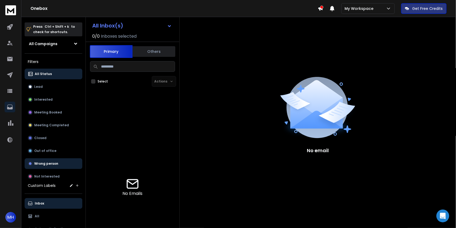
scroll to position [67, 0]
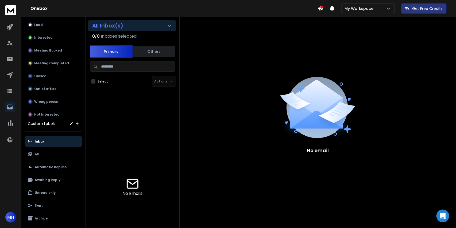
click at [143, 25] on button "All Inbox(s)" at bounding box center [132, 25] width 88 height 11
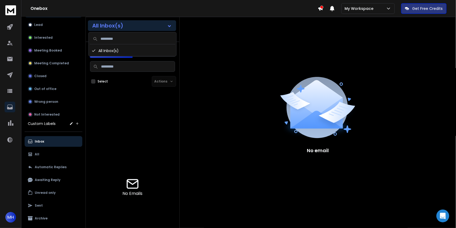
click at [144, 25] on button "All Inbox(s)" at bounding box center [132, 25] width 88 height 11
click at [166, 29] on button "All Inbox(s)" at bounding box center [132, 25] width 88 height 11
click at [231, 61] on div "No email" at bounding box center [318, 114] width 277 height 194
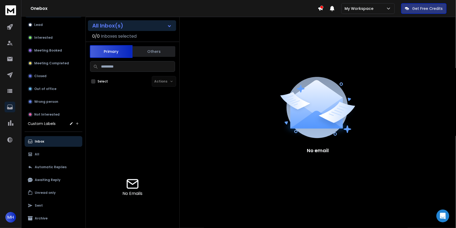
click at [171, 25] on icon at bounding box center [169, 26] width 5 height 5
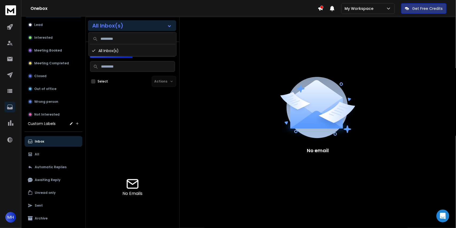
click at [171, 25] on icon at bounding box center [169, 26] width 5 height 5
click at [244, 41] on div "No email" at bounding box center [318, 114] width 277 height 194
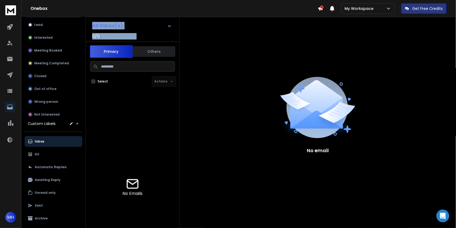
drag, startPoint x: 145, startPoint y: 37, endPoint x: 89, endPoint y: 33, distance: 55.6
click at [89, 33] on div "All Inbox(s) 0 / 0 Inboxes selected Primary Others Select Actions No Emails" at bounding box center [133, 131] width 94 height 228
click at [161, 34] on div "0 / 0 Inboxes selected" at bounding box center [132, 36] width 81 height 6
drag, startPoint x: 155, startPoint y: 37, endPoint x: 92, endPoint y: 33, distance: 62.7
click at [92, 33] on div "All Inbox(s) 0 / 0 Inboxes selected Primary Others Select Actions No Emails" at bounding box center [133, 131] width 94 height 228
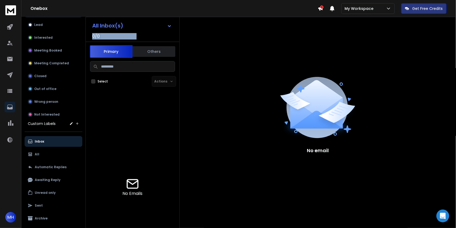
copy div "0 / 0 Inboxes selected"
click at [157, 26] on button "All Inbox(s)" at bounding box center [132, 25] width 88 height 11
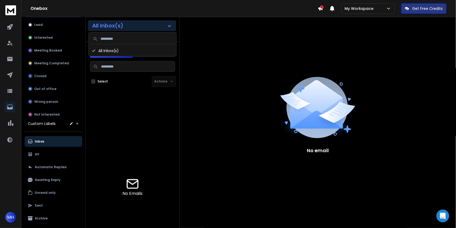
click at [157, 26] on button "All Inbox(s)" at bounding box center [132, 25] width 88 height 11
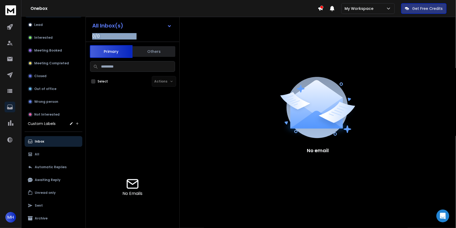
click at [152, 50] on button "Others" at bounding box center [154, 52] width 43 height 12
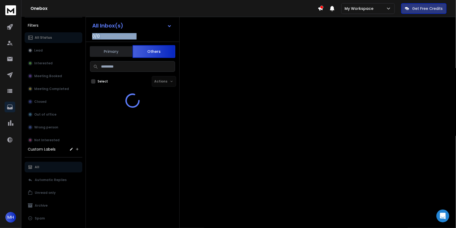
click at [124, 50] on button "Primary" at bounding box center [111, 52] width 43 height 12
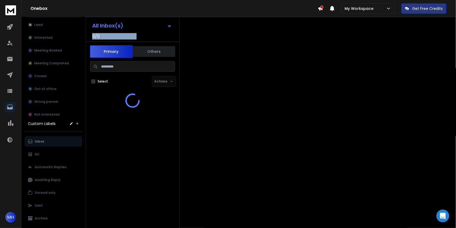
click at [160, 49] on button "Others" at bounding box center [154, 52] width 43 height 12
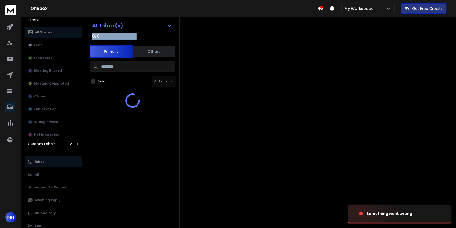
click at [115, 49] on button "Primary" at bounding box center [111, 51] width 43 height 13
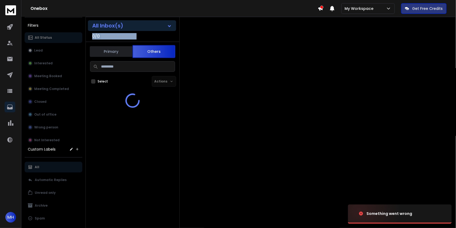
drag, startPoint x: 151, startPoint y: 49, endPoint x: 114, endPoint y: 26, distance: 44.3
click at [152, 49] on button "Others" at bounding box center [154, 51] width 43 height 13
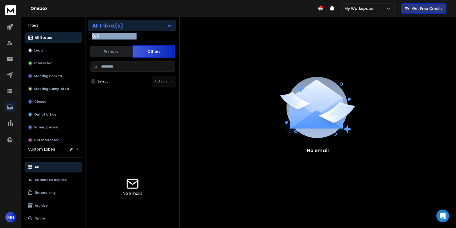
click at [171, 24] on icon at bounding box center [169, 26] width 5 height 5
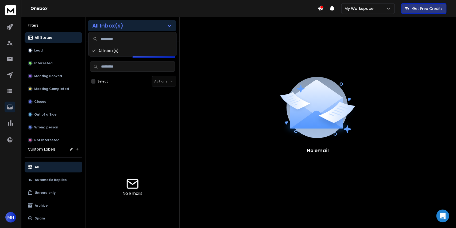
click at [163, 23] on button "All Inbox(s)" at bounding box center [132, 25] width 88 height 11
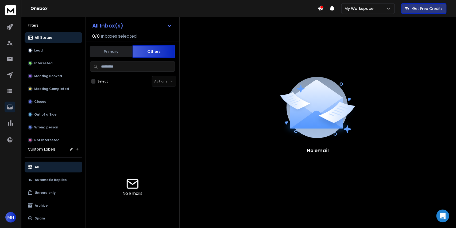
click at [241, 132] on div "No email" at bounding box center [318, 114] width 277 height 194
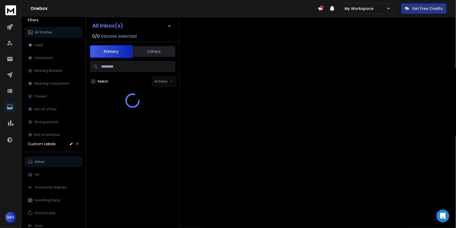
click at [116, 55] on button "Primary" at bounding box center [111, 51] width 43 height 13
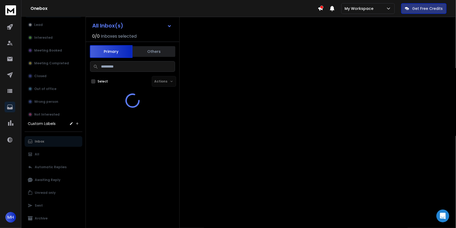
click at [144, 51] on button "Others" at bounding box center [154, 52] width 43 height 12
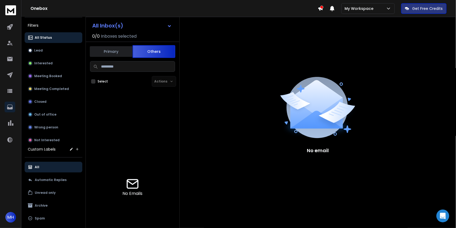
click at [109, 48] on button "Primary" at bounding box center [111, 52] width 43 height 12
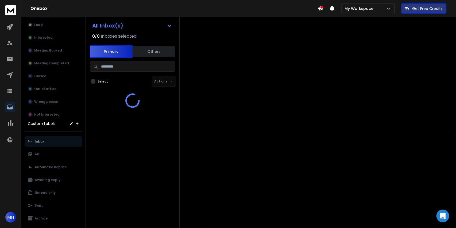
click at [134, 49] on button "Others" at bounding box center [154, 52] width 43 height 12
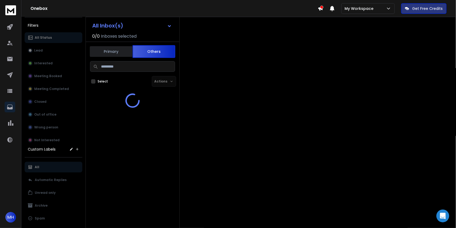
click at [121, 50] on button "Primary" at bounding box center [111, 52] width 43 height 12
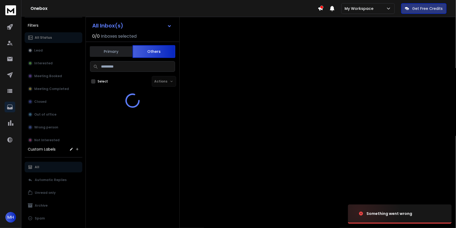
click at [140, 52] on button "Others" at bounding box center [154, 51] width 43 height 13
click at [116, 50] on button "Primary" at bounding box center [111, 52] width 43 height 12
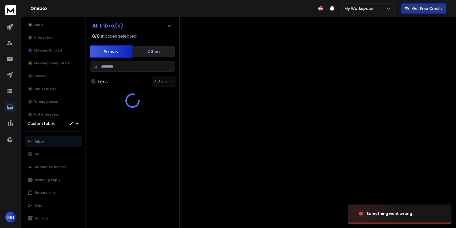
click at [155, 52] on button "Others" at bounding box center [154, 52] width 43 height 12
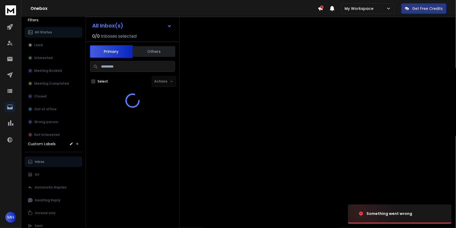
click at [101, 45] on button "Primary" at bounding box center [111, 51] width 43 height 13
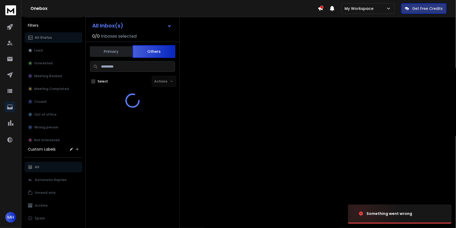
click at [153, 53] on button "Others" at bounding box center [154, 51] width 43 height 13
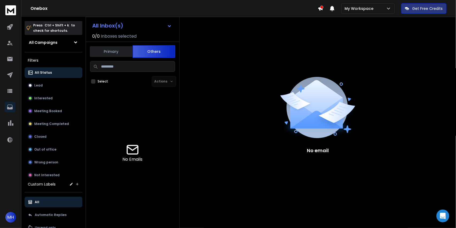
scroll to position [0, 0]
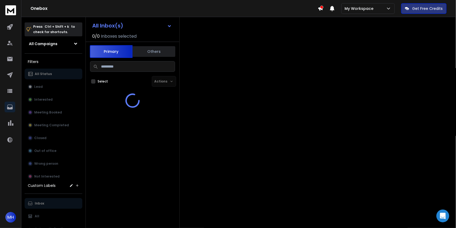
click at [104, 51] on button "Primary" at bounding box center [111, 51] width 43 height 13
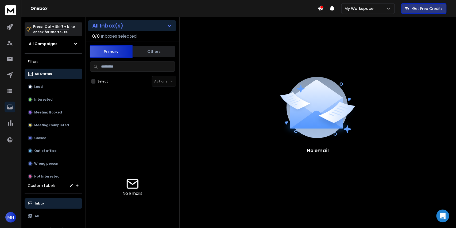
drag, startPoint x: 175, startPoint y: 15, endPoint x: 156, endPoint y: 29, distance: 23.4
click at [174, 16] on div "Onebox My Workspace Get Free Credits" at bounding box center [228, 8] width 456 height 17
click at [156, 30] on button "All Inbox(s)" at bounding box center [132, 25] width 88 height 11
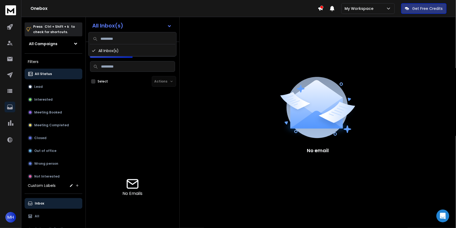
click at [296, 96] on icon at bounding box center [296, 101] width 30 height 18
